Goal: Task Accomplishment & Management: Manage account settings

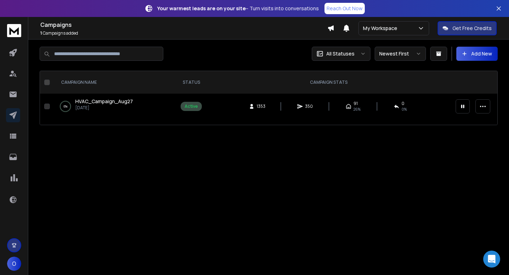
click at [120, 102] on span "HVAC_Campaign_Aug27" at bounding box center [104, 101] width 58 height 7
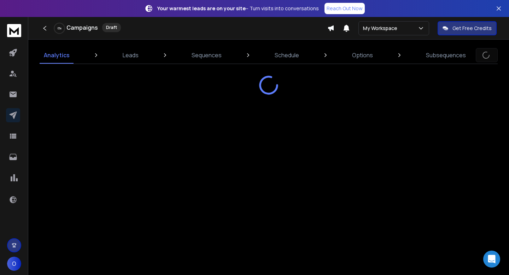
click at [120, 102] on div at bounding box center [268, 211] width 452 height 275
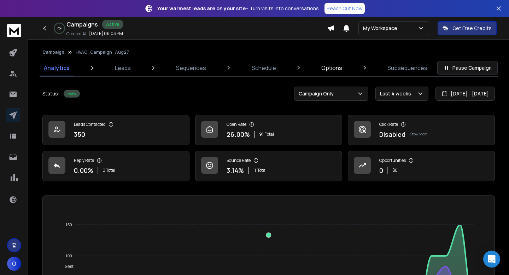
click at [336, 69] on p "Options" at bounding box center [331, 68] width 21 height 8
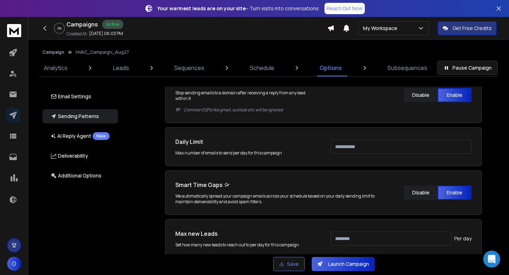
scroll to position [302, 0]
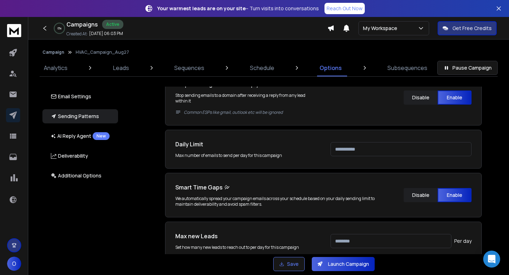
click at [355, 154] on input "***" at bounding box center [400, 149] width 141 height 14
type input "***"
click at [296, 261] on button "Save" at bounding box center [288, 264] width 31 height 14
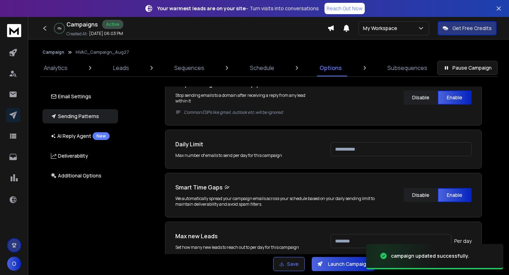
click at [338, 268] on button "Launch Campaign" at bounding box center [343, 264] width 63 height 14
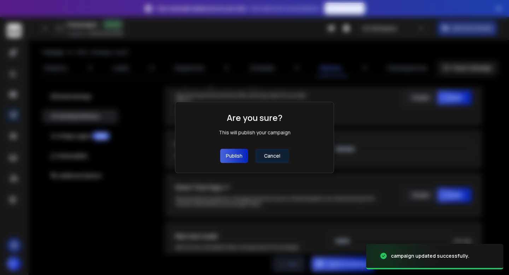
click at [236, 158] on button "Publish" at bounding box center [234, 156] width 28 height 14
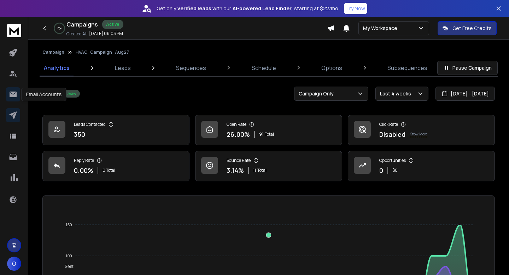
click at [14, 95] on icon at bounding box center [13, 95] width 7 height 6
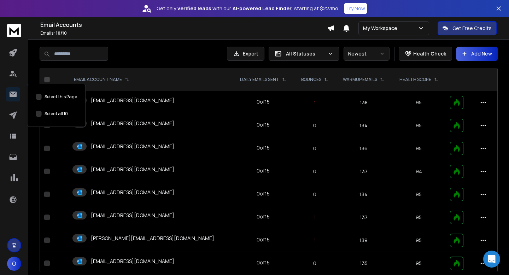
click at [50, 81] on div at bounding box center [56, 80] width 24 height 6
click at [45, 80] on button "button" at bounding box center [47, 80] width 6 height 6
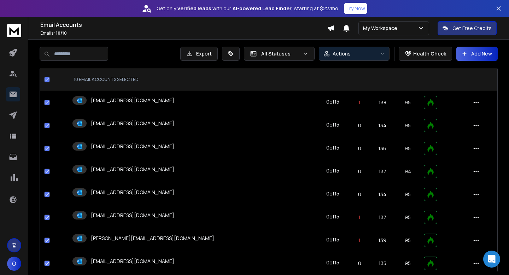
click at [363, 54] on div "Actions" at bounding box center [350, 53] width 54 height 7
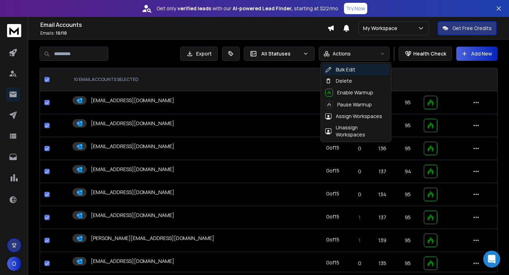
click at [347, 70] on div "Bulk Edit" at bounding box center [340, 69] width 30 height 7
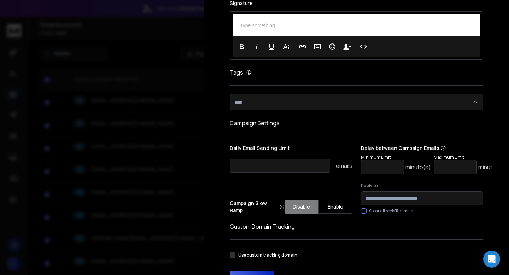
scroll to position [105, 0]
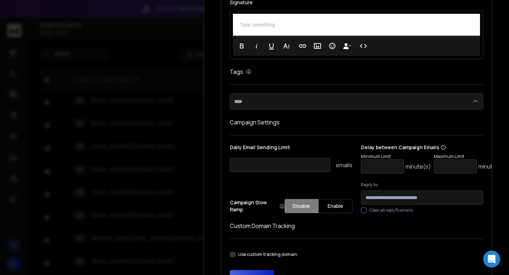
click at [258, 169] on input "number" at bounding box center [280, 165] width 100 height 14
type input "**"
click at [453, 168] on input "number" at bounding box center [455, 166] width 43 height 14
type input "**"
click at [310, 240] on form "First Name Last Name Signature Type something Clear Formatting Font Family Aria…" at bounding box center [356, 125] width 253 height 317
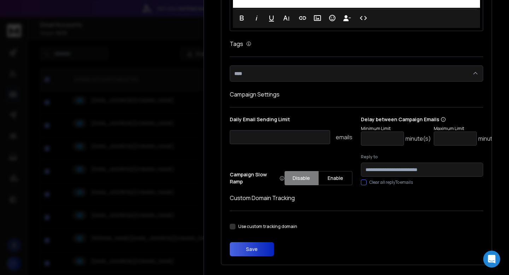
scroll to position [142, 0]
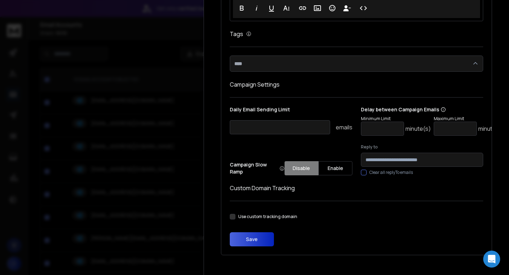
click at [368, 131] on input "number" at bounding box center [382, 129] width 43 height 14
type input "**"
click at [250, 237] on button "Save" at bounding box center [252, 239] width 44 height 14
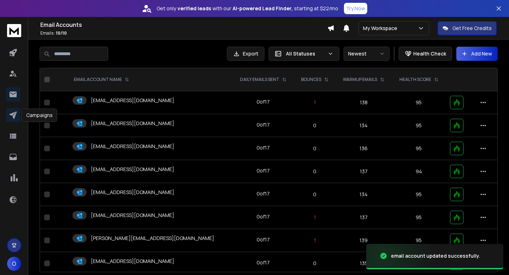
click at [12, 116] on icon at bounding box center [13, 115] width 8 height 8
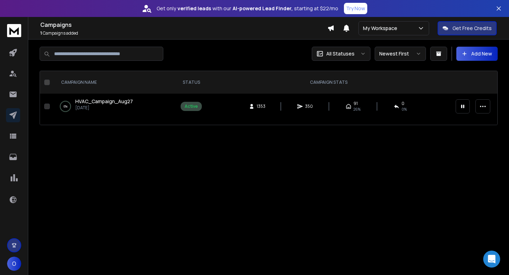
click at [121, 105] on span "HVAC_Campaign_Aug27" at bounding box center [104, 101] width 58 height 7
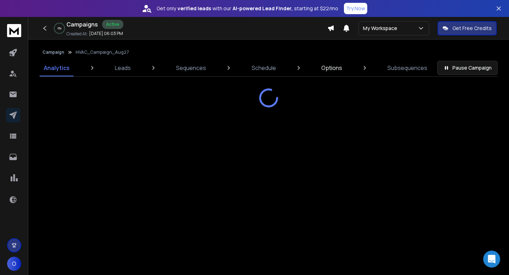
click at [334, 72] on link "Options" at bounding box center [331, 67] width 29 height 17
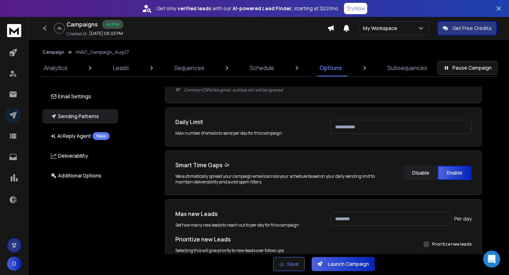
scroll to position [326, 0]
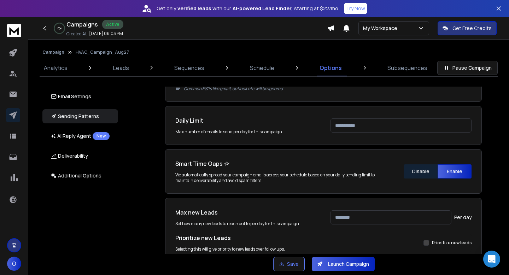
click at [414, 171] on button "Disable" at bounding box center [420, 171] width 34 height 14
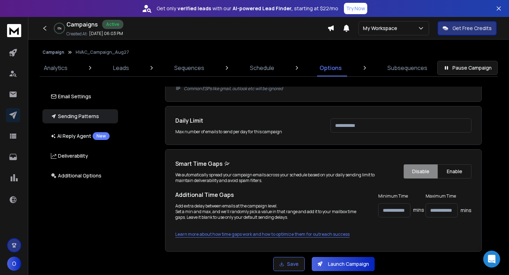
click at [383, 213] on input "*" at bounding box center [394, 210] width 32 height 14
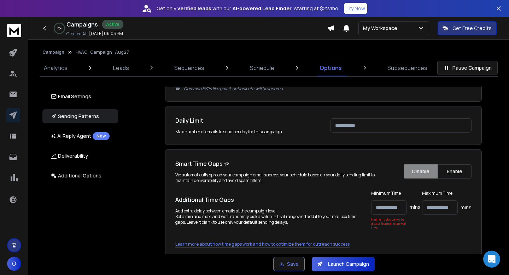
click at [390, 210] on input "*" at bounding box center [389, 207] width 36 height 14
type input "*"
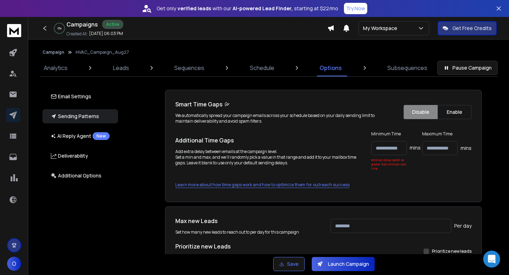
scroll to position [387, 0]
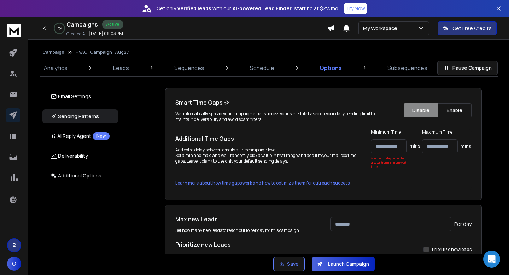
click at [433, 146] on input "*" at bounding box center [440, 146] width 36 height 14
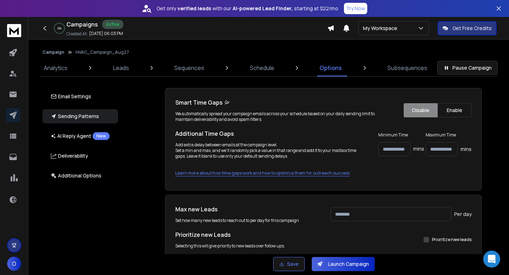
click at [436, 148] on input "**" at bounding box center [441, 149] width 32 height 14
type input "*"
click at [389, 151] on input "*" at bounding box center [394, 149] width 32 height 14
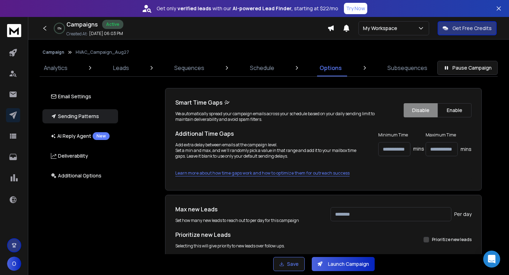
click at [389, 151] on input "*" at bounding box center [394, 149] width 32 height 14
type input "*"
click at [431, 184] on div "Smart Time Gaps We automatically spread your campaign emails across your schedu…" at bounding box center [323, 139] width 317 height 102
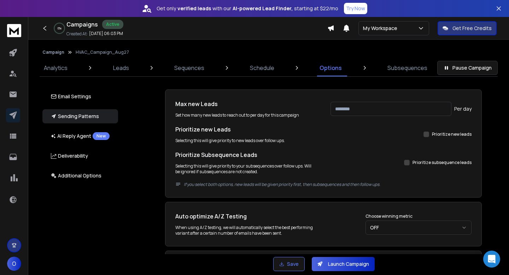
scroll to position [495, 0]
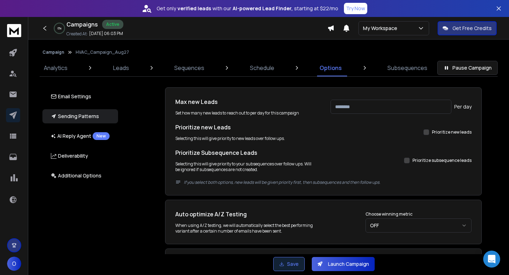
click at [293, 264] on button "Save" at bounding box center [288, 264] width 31 height 14
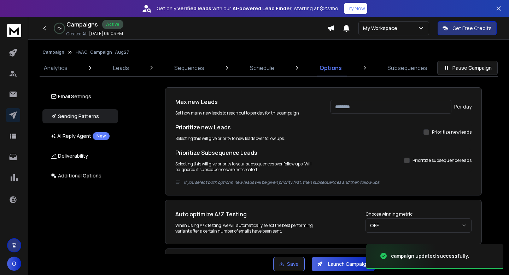
click at [354, 264] on button "Launch Campaign" at bounding box center [343, 264] width 63 height 14
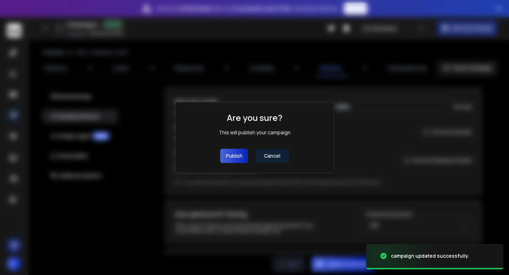
click at [236, 154] on button "Publish" at bounding box center [234, 156] width 28 height 14
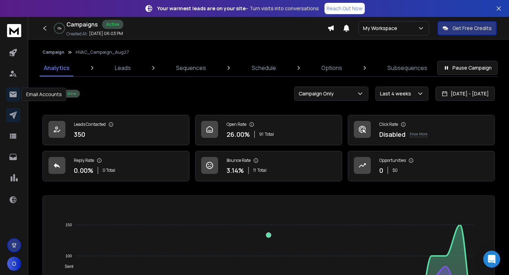
click at [12, 97] on icon at bounding box center [13, 95] width 7 height 6
click at [11, 94] on icon at bounding box center [13, 95] width 7 height 6
